Goal: Information Seeking & Learning: Find contact information

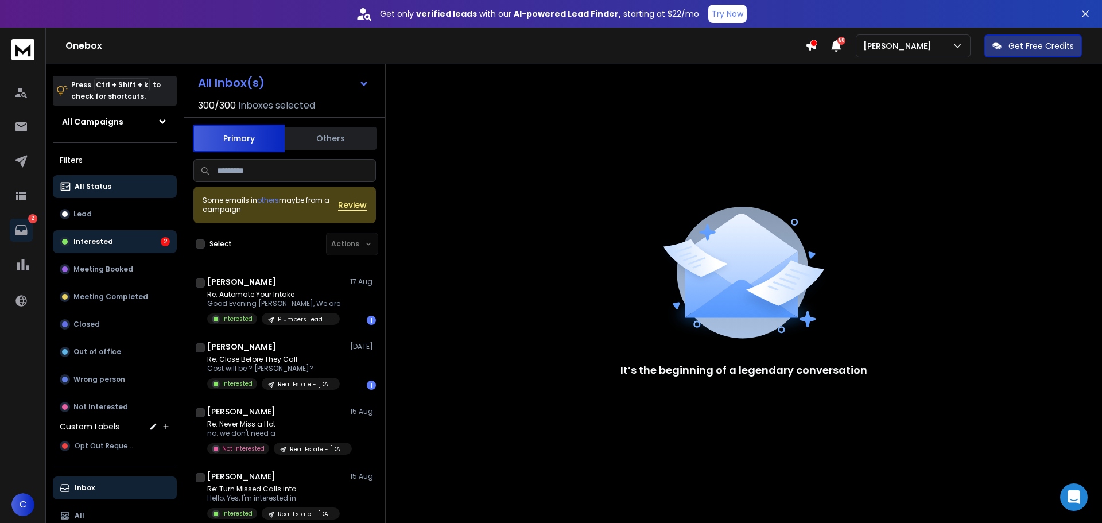
click at [110, 246] on button "Interested 2" at bounding box center [115, 241] width 124 height 23
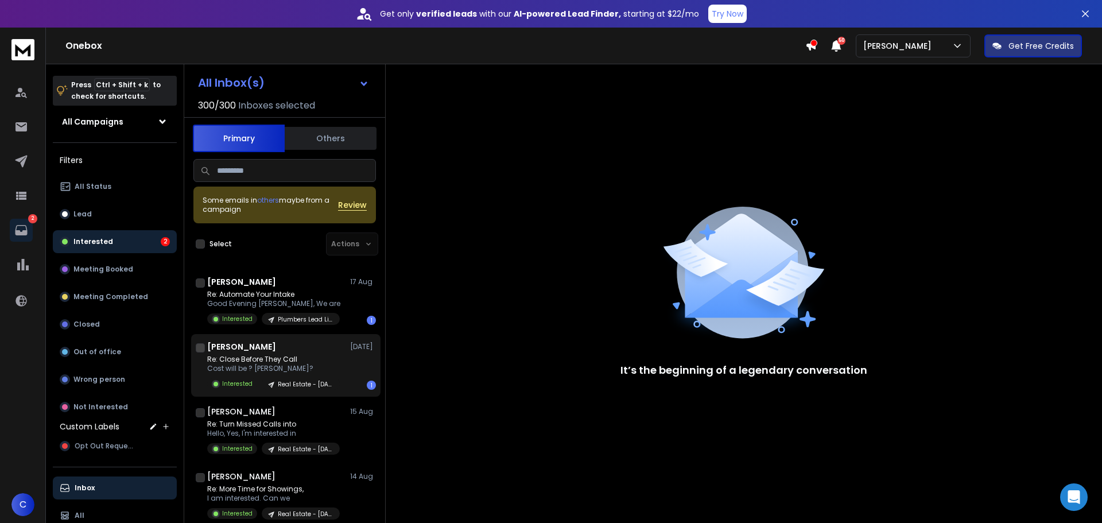
click at [313, 357] on p "Re: Close Before They Call" at bounding box center [273, 359] width 133 height 9
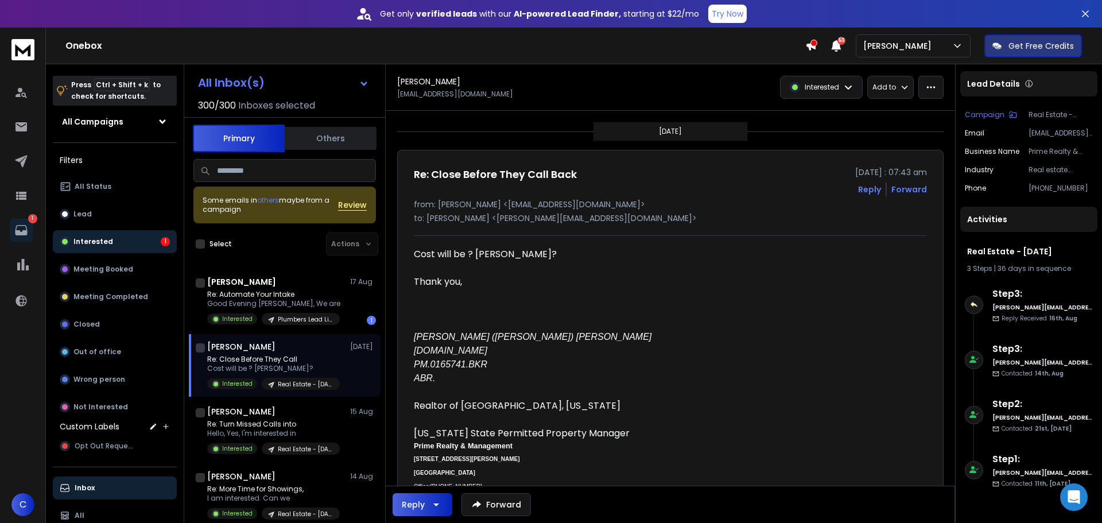
click at [321, 368] on p "Cost will be ? [PERSON_NAME]?" at bounding box center [273, 368] width 133 height 9
drag, startPoint x: 458, startPoint y: 81, endPoint x: 391, endPoint y: 79, distance: 66.6
click at [391, 79] on div "[PERSON_NAME] [PERSON_NAME] [PERSON_NAME] [EMAIL_ADDRESS][DOMAIN_NAME] Interest…" at bounding box center [670, 87] width 569 height 46
copy h1 "[PERSON_NAME]"
drag, startPoint x: 487, startPoint y: 94, endPoint x: 396, endPoint y: 91, distance: 90.7
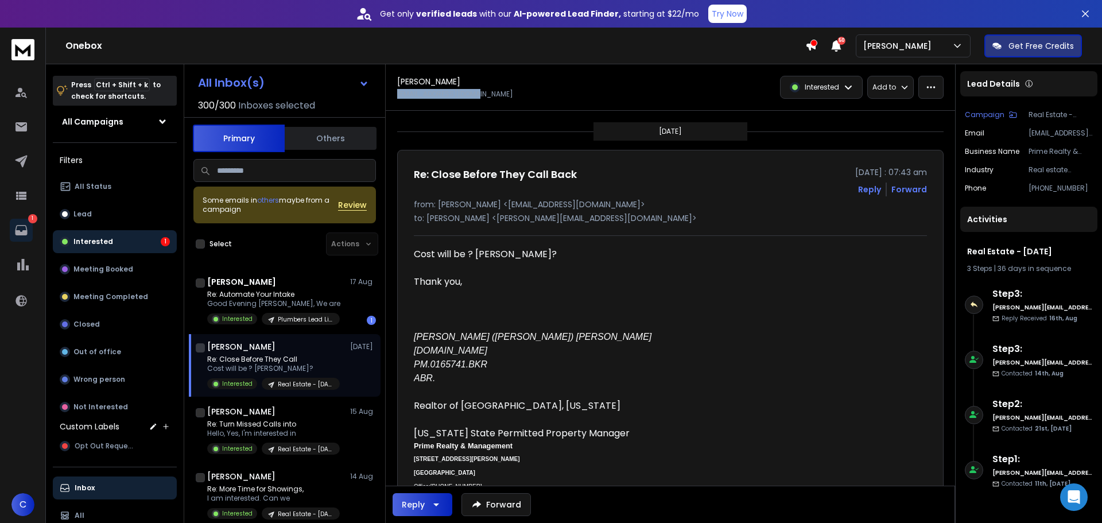
click at [396, 91] on div "[PERSON_NAME] [PERSON_NAME] [PERSON_NAME] [EMAIL_ADDRESS][DOMAIN_NAME] Interest…" at bounding box center [670, 87] width 569 height 46
copy p "[EMAIL_ADDRESS][DOMAIN_NAME]"
drag, startPoint x: 1020, startPoint y: 186, endPoint x: 1083, endPoint y: 201, distance: 64.7
click at [1083, 201] on div "Campaign Real Estate - [DATE] Email [EMAIL_ADDRESS][DOMAIN_NAME] Business Name …" at bounding box center [1028, 151] width 137 height 110
copy p "[PHONE_NUMBER]"
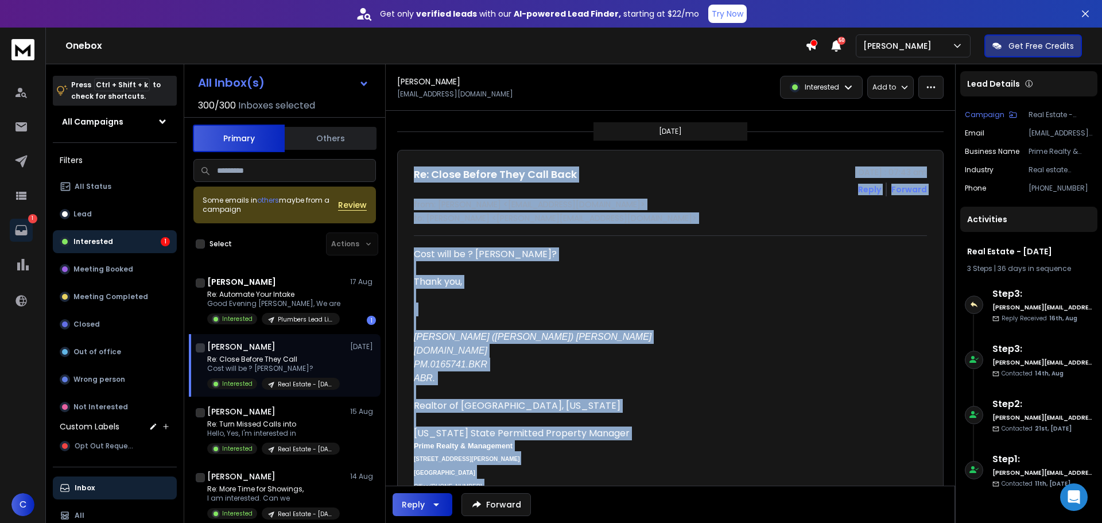
drag, startPoint x: 687, startPoint y: 372, endPoint x: 409, endPoint y: 180, distance: 337.7
copy div "Lo: Ipsum Dolors Amet Cons Adip 67 Elitse 2620 : 02:80 do Eiusm Tempori utla: e…"
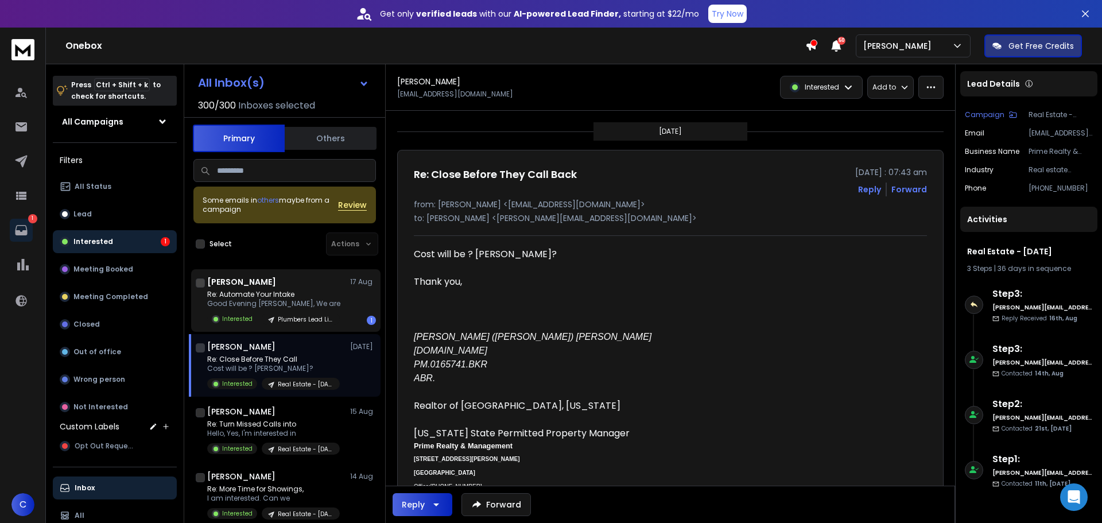
click at [270, 306] on p "Good Evening [PERSON_NAME], We are" at bounding box center [273, 303] width 133 height 9
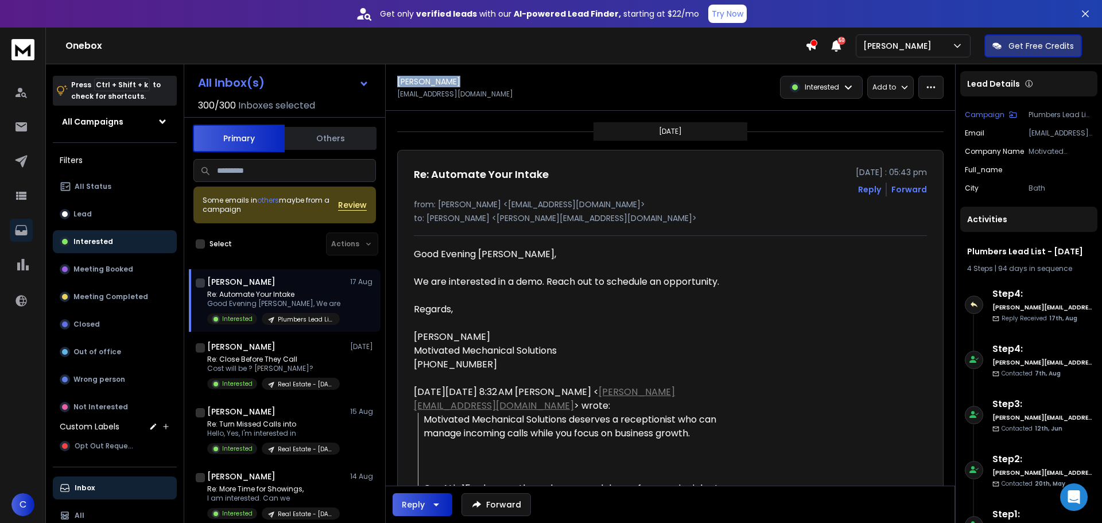
drag, startPoint x: 461, startPoint y: 77, endPoint x: 388, endPoint y: 77, distance: 72.3
click at [388, 77] on div "[PERSON_NAME] [PERSON_NAME] [EMAIL_ADDRESS][DOMAIN_NAME] Interested Add to Inte…" at bounding box center [670, 87] width 569 height 46
copy h1 "[PERSON_NAME]"
drag, startPoint x: 551, startPoint y: 91, endPoint x: 395, endPoint y: 93, distance: 156.1
click at [395, 93] on div "[PERSON_NAME] [PERSON_NAME] [EMAIL_ADDRESS][DOMAIN_NAME] Interested Add to Inte…" at bounding box center [670, 87] width 569 height 46
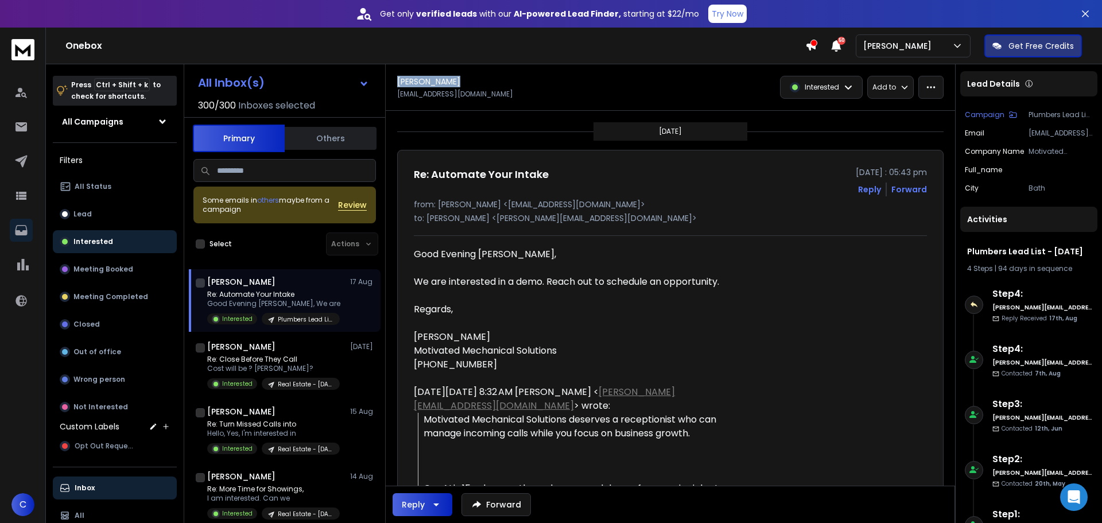
copy p "[EMAIL_ADDRESS][DOMAIN_NAME]"
drag, startPoint x: 490, startPoint y: 367, endPoint x: 403, endPoint y: 368, distance: 87.2
copy div "[PHONE_NUMBER]"
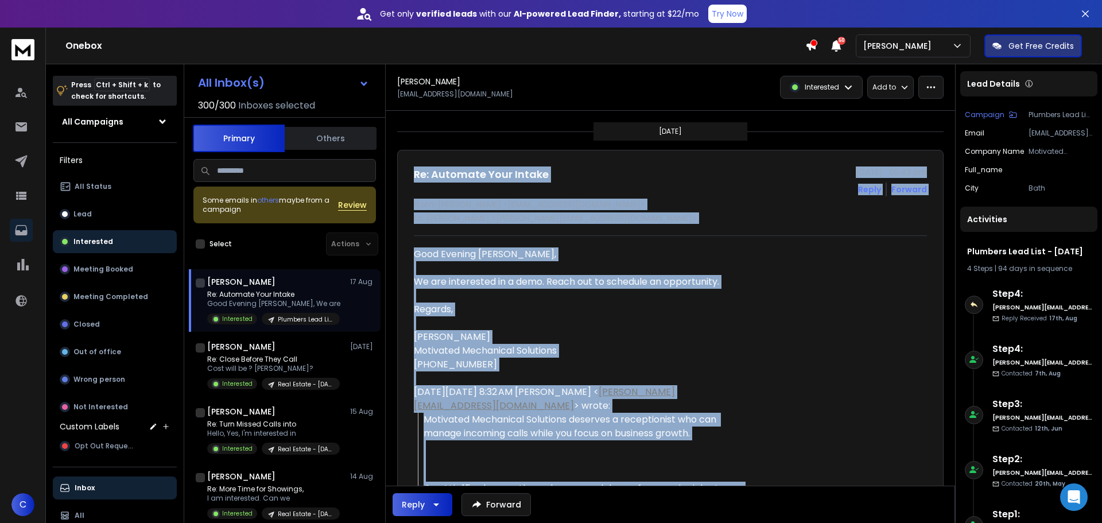
drag, startPoint x: 494, startPoint y: 369, endPoint x: 399, endPoint y: 181, distance: 210.9
copy div "Lo: Ipsumdol Sita Consec 56 Adipis 3590 : 02:34 el Seddo Eiusmod temp: Incid Ut…"
